Goal: Navigation & Orientation: Find specific page/section

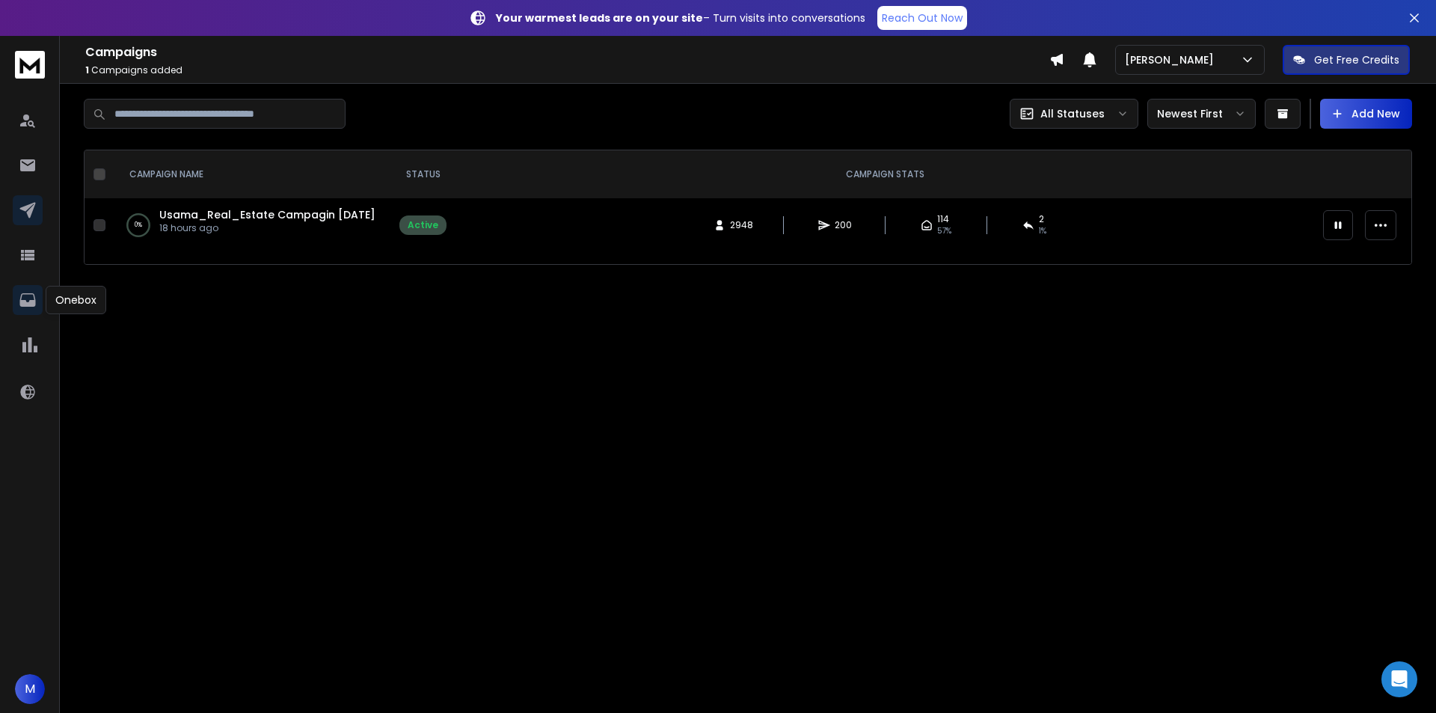
click at [29, 306] on icon at bounding box center [27, 299] width 16 height 13
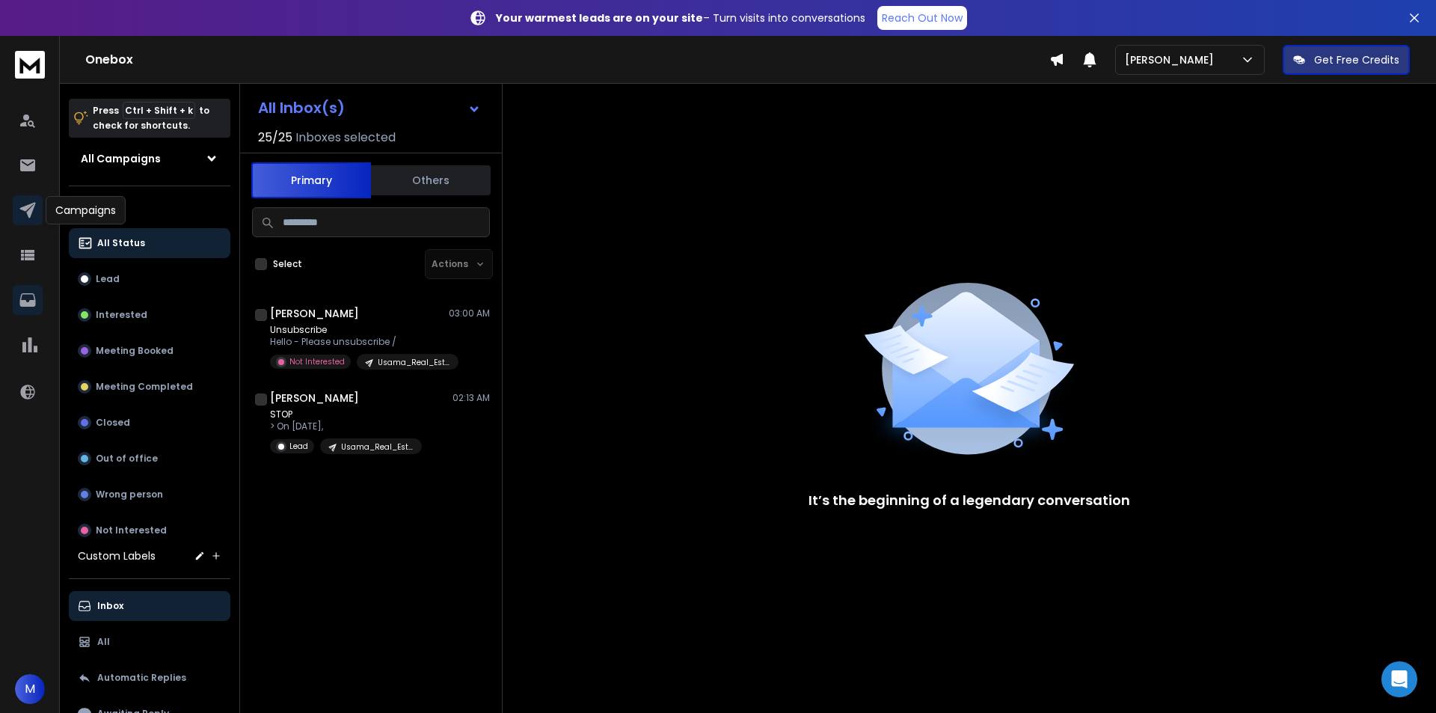
click at [30, 206] on icon at bounding box center [27, 210] width 16 height 16
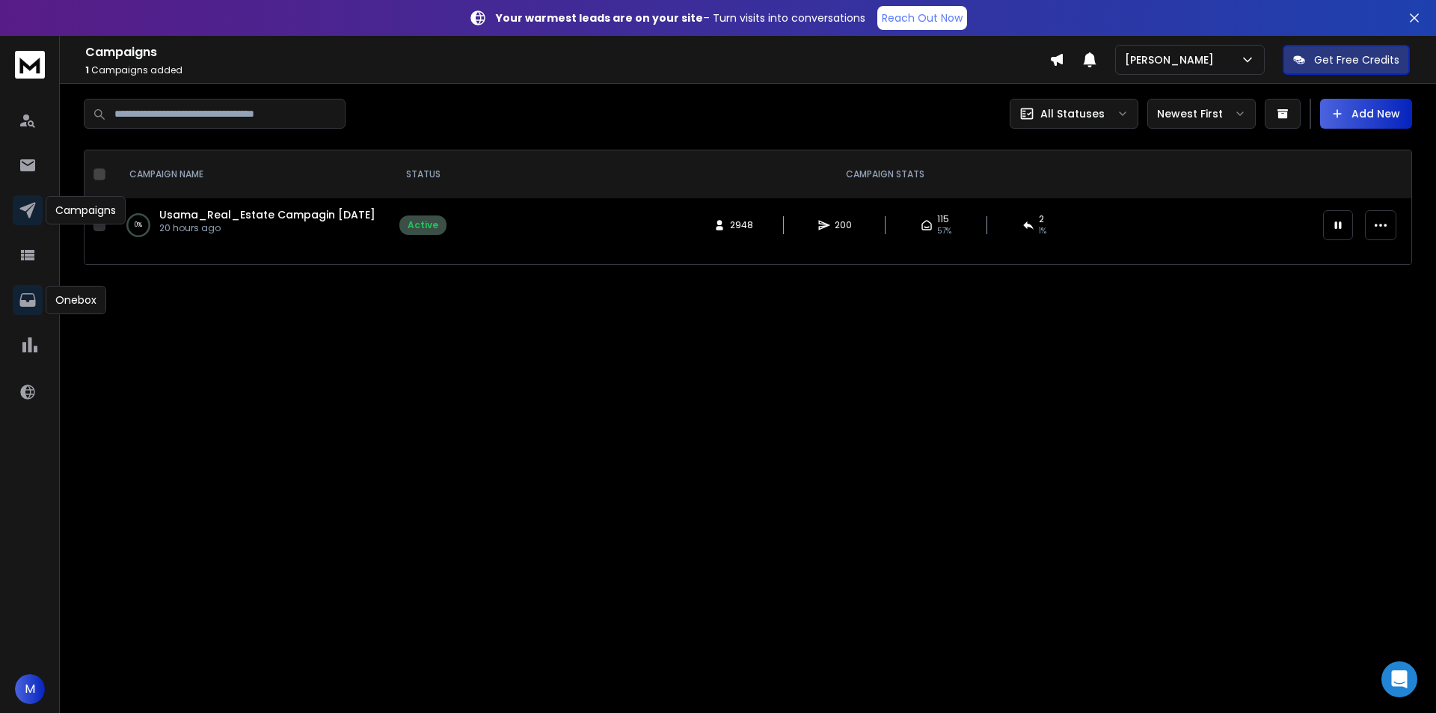
click at [31, 299] on icon at bounding box center [28, 300] width 18 height 18
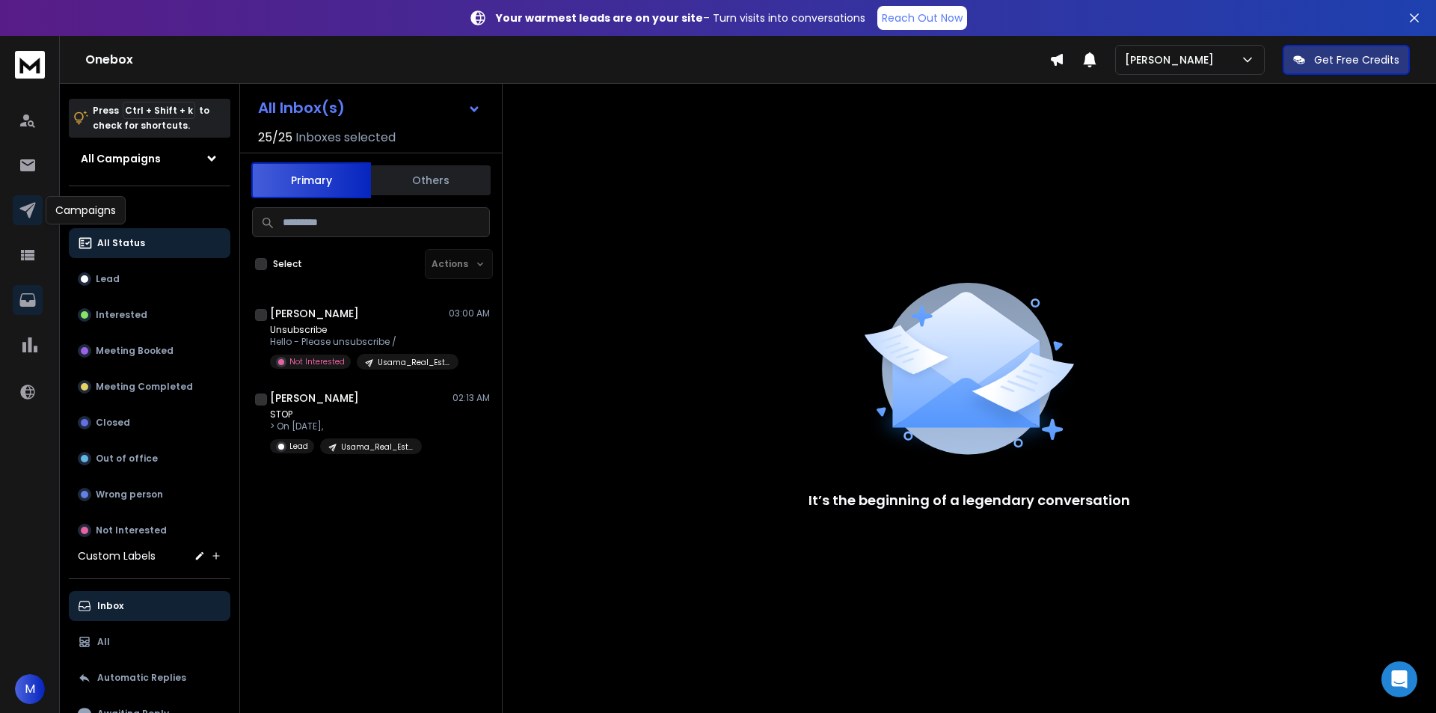
click at [36, 201] on icon at bounding box center [28, 210] width 18 height 18
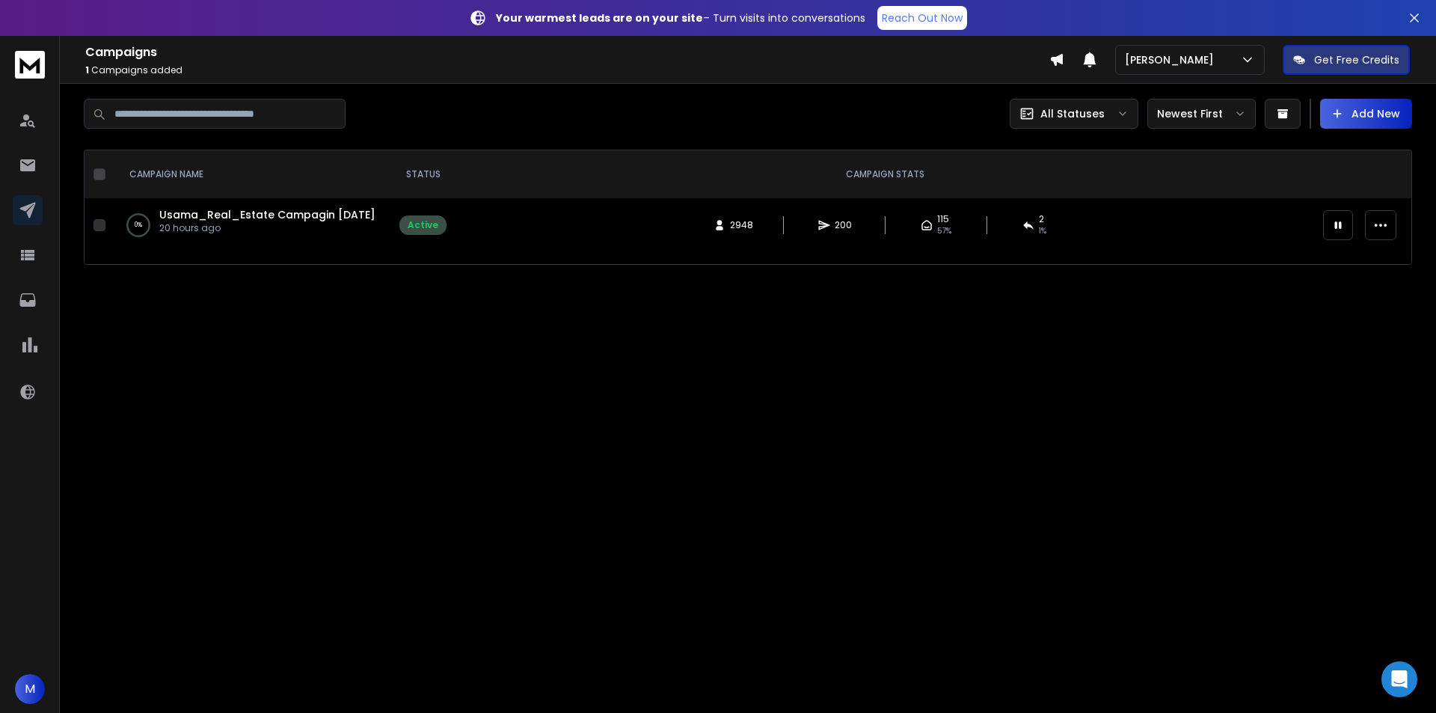
click at [672, 246] on td "2948 200 115 57 % 2 1 %" at bounding box center [885, 225] width 859 height 54
